Goal: Task Accomplishment & Management: Use online tool/utility

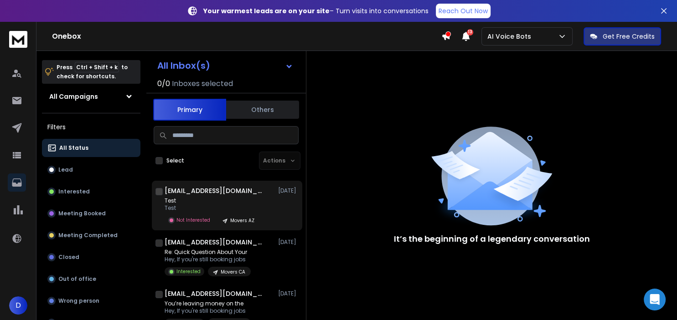
click at [240, 194] on h1 "[EMAIL_ADDRESS][DOMAIN_NAME]" at bounding box center [215, 190] width 100 height 9
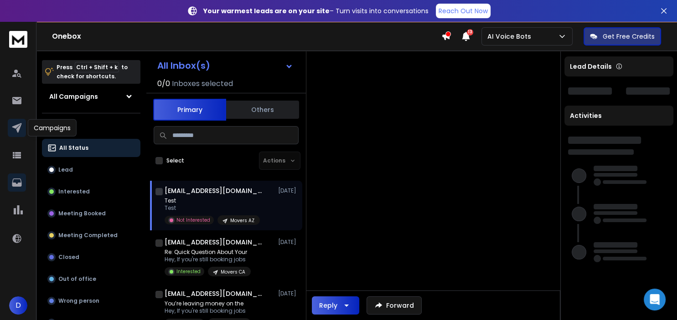
click at [21, 119] on link at bounding box center [17, 128] width 18 height 18
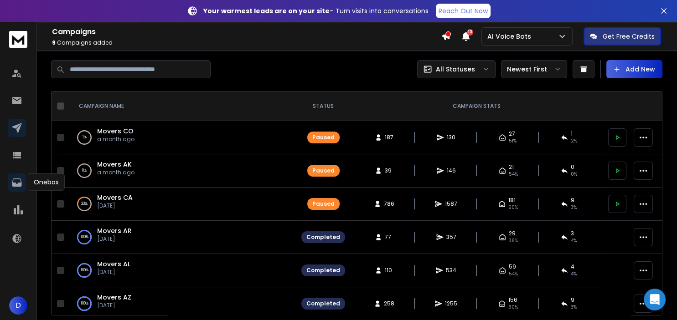
click at [19, 185] on icon at bounding box center [17, 183] width 10 height 8
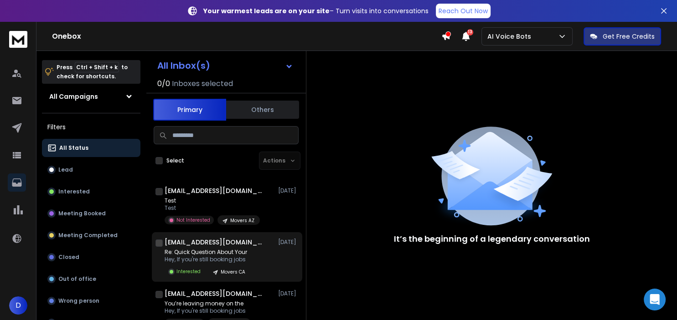
click at [249, 260] on div "Re: Quick Question About Your Hey, If you're still booking jobs Interested Move…" at bounding box center [232, 263] width 134 height 28
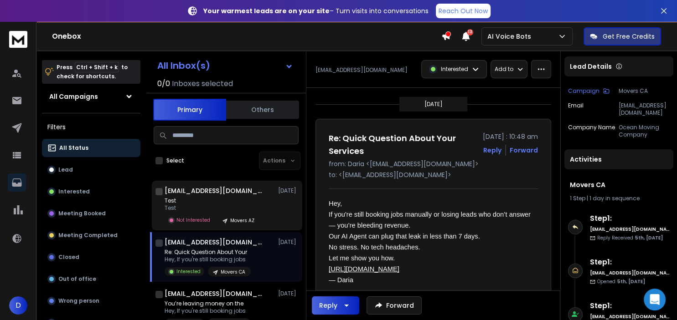
click at [239, 196] on h1 "[EMAIL_ADDRESS][DOMAIN_NAME]" at bounding box center [215, 190] width 100 height 9
